Goal: Task Accomplishment & Management: Manage account settings

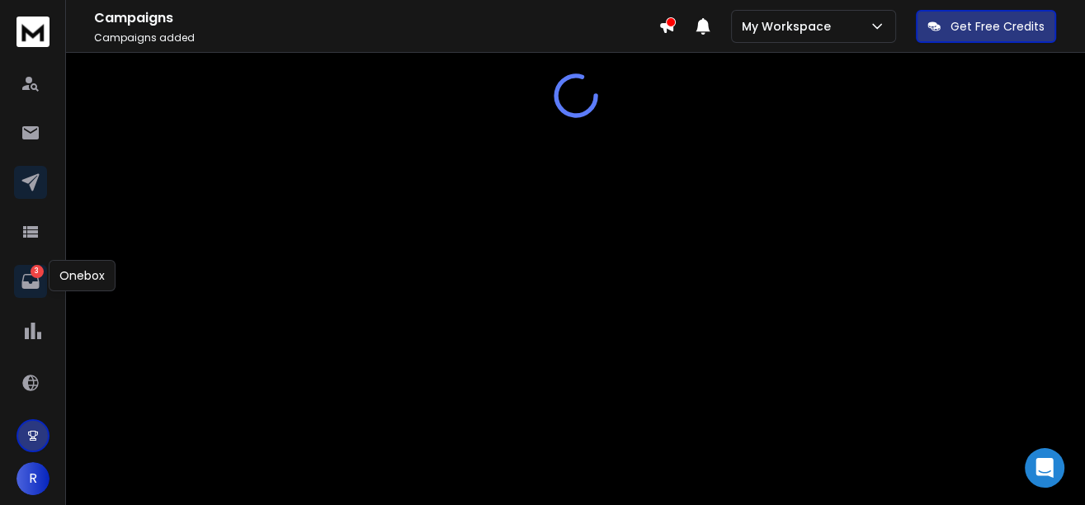
click at [35, 268] on p "3" at bounding box center [37, 271] width 13 height 13
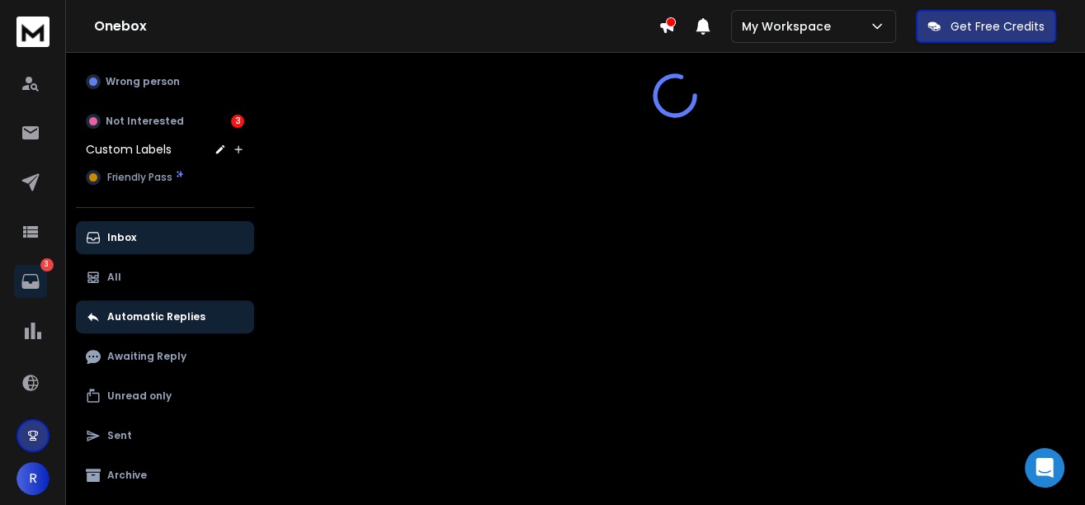
scroll to position [308, 0]
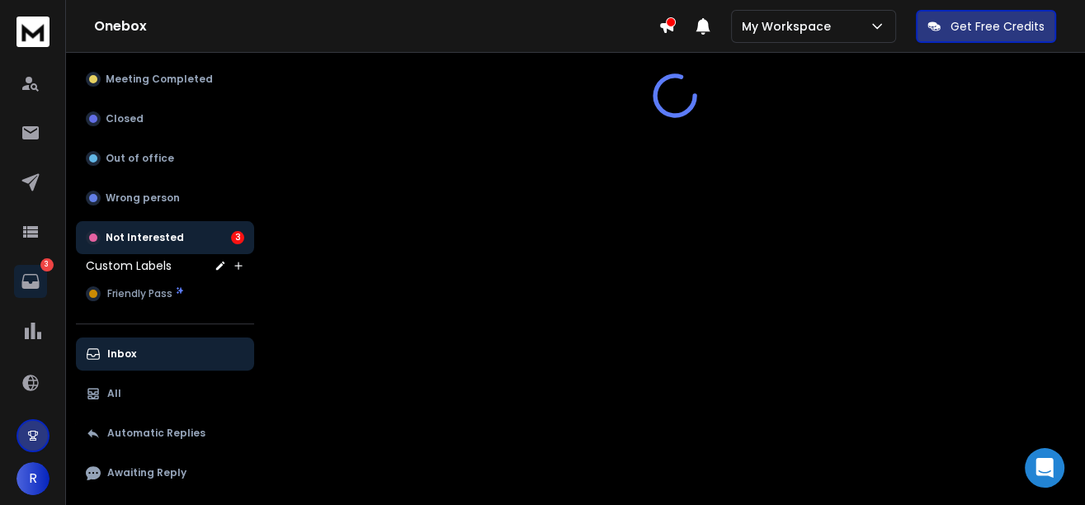
click at [187, 243] on button "Not Interested 3" at bounding box center [165, 237] width 178 height 33
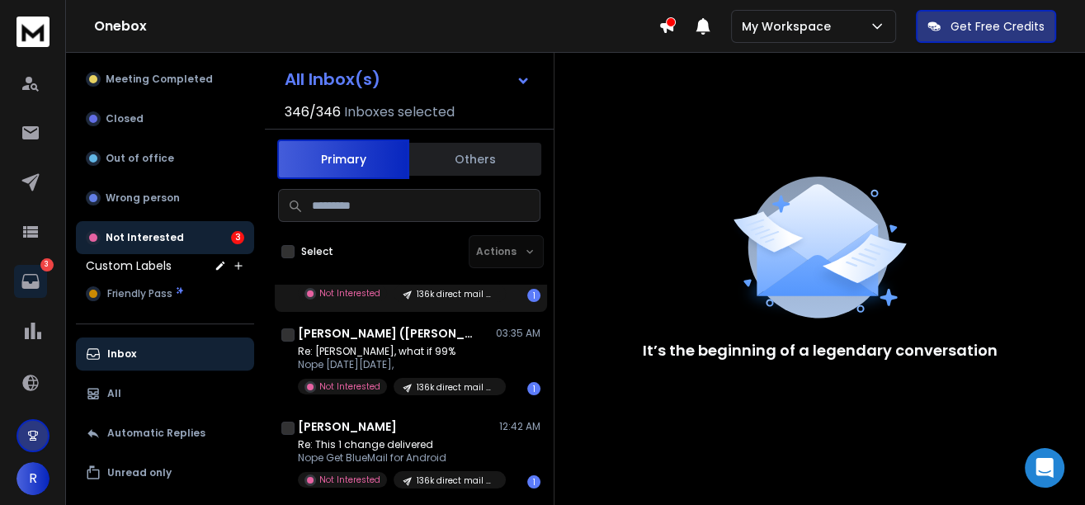
scroll to position [69, 0]
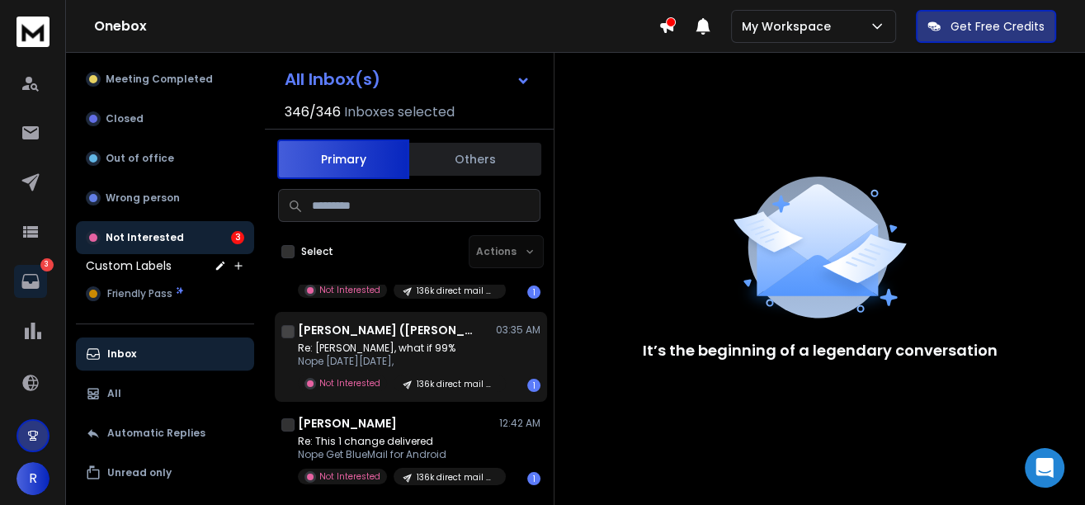
click at [390, 343] on p "Re: [PERSON_NAME], what if 99%" at bounding box center [397, 348] width 198 height 13
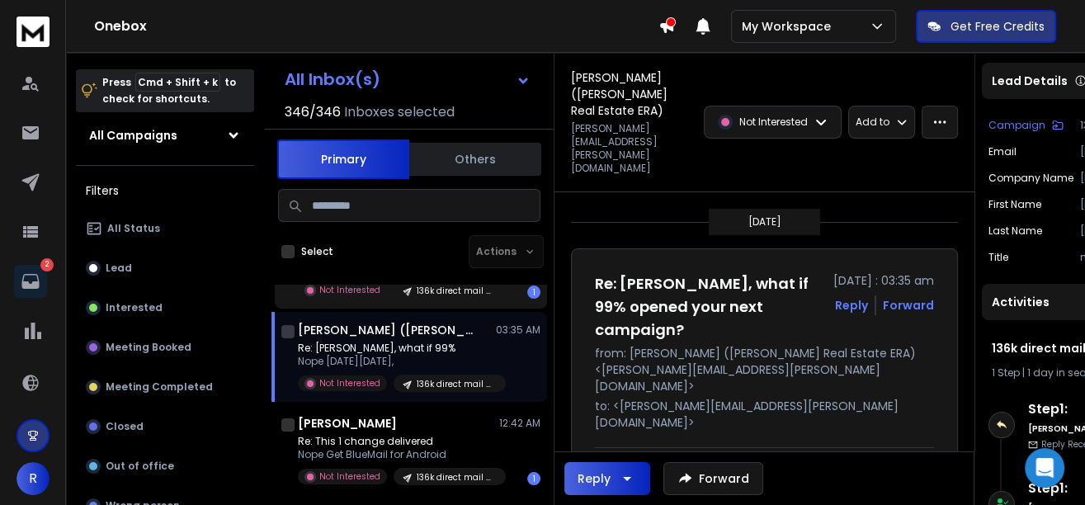
scroll to position [0, 0]
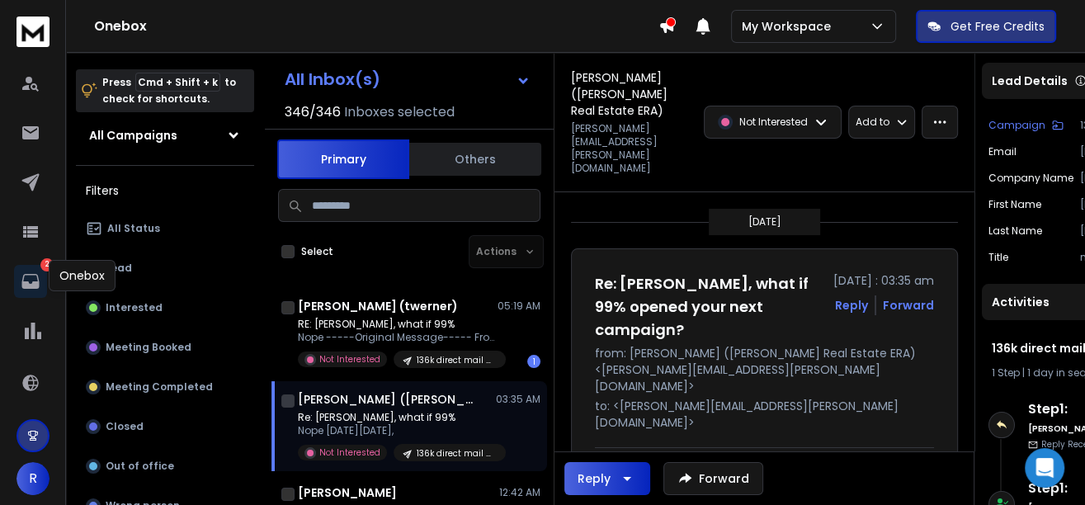
click at [17, 265] on link "2" at bounding box center [30, 281] width 33 height 33
click at [29, 275] on icon at bounding box center [31, 282] width 20 height 20
click at [32, 276] on icon at bounding box center [29, 281] width 17 height 15
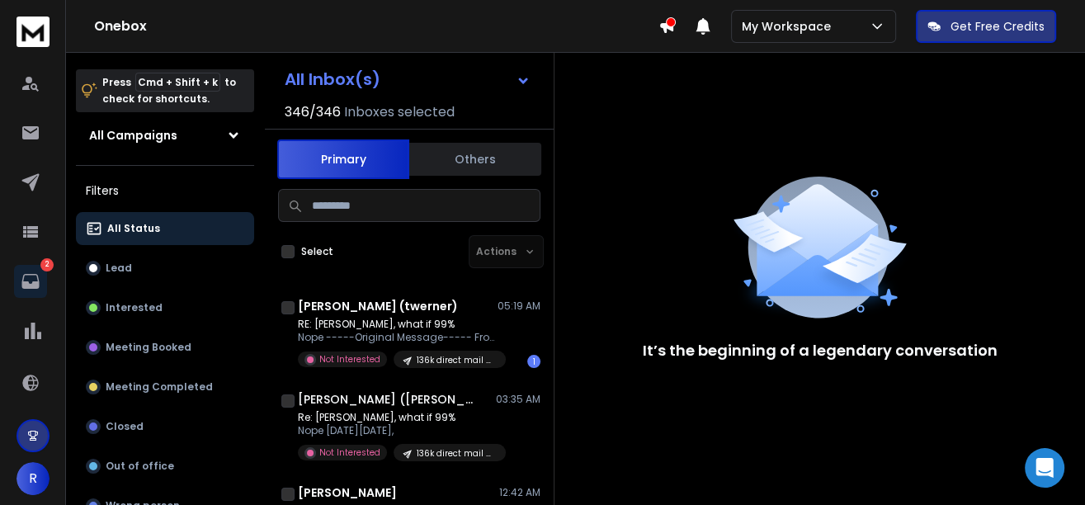
click at [50, 272] on div "2 R" at bounding box center [33, 252] width 66 height 505
click at [35, 276] on icon at bounding box center [29, 281] width 17 height 15
click at [27, 128] on icon at bounding box center [30, 132] width 17 height 13
